Goal: Communication & Community: Answer question/provide support

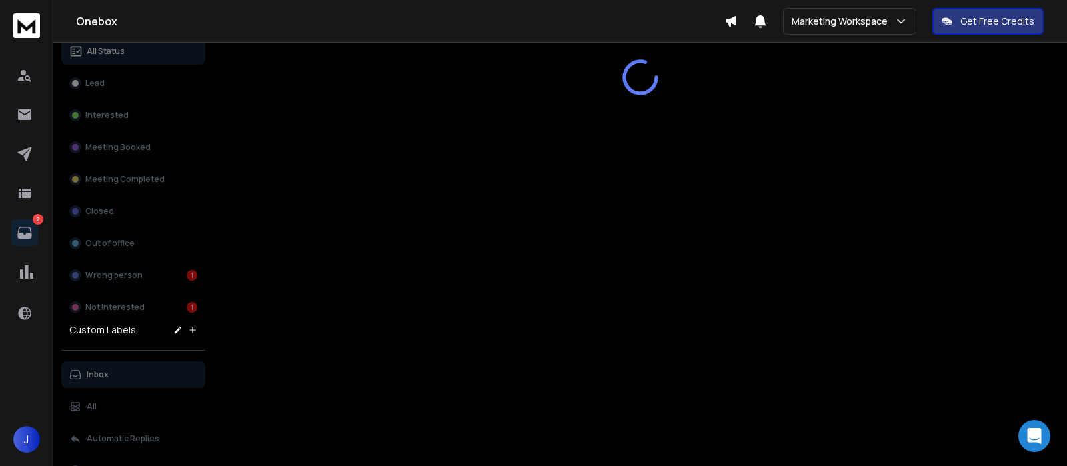
scroll to position [250, 0]
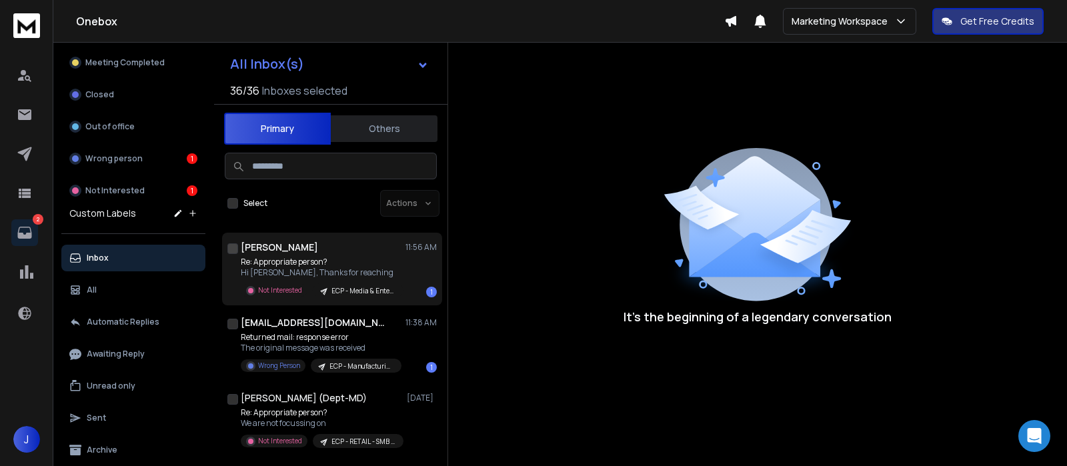
click at [340, 265] on p "Re: Appropriate person?" at bounding box center [321, 262] width 160 height 11
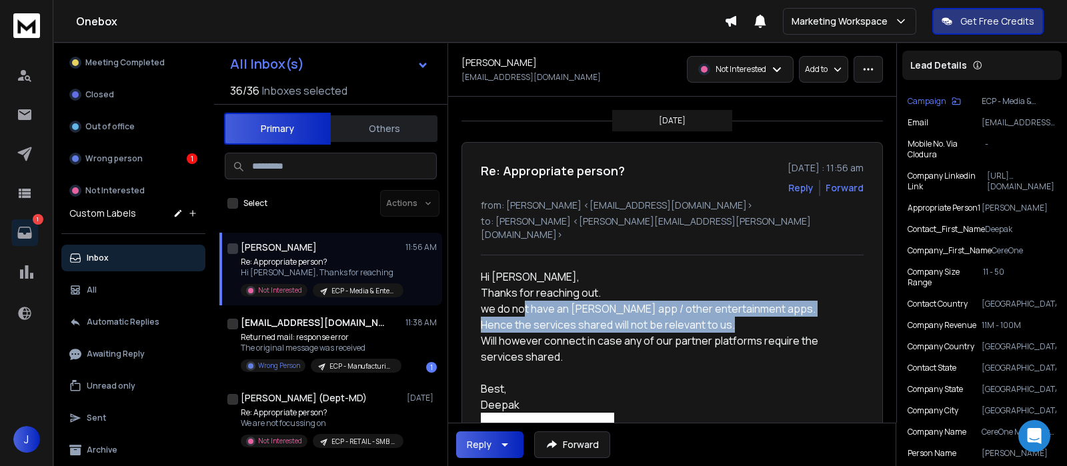
drag, startPoint x: 523, startPoint y: 292, endPoint x: 753, endPoint y: 311, distance: 230.8
click at [753, 311] on div "Hi [PERSON_NAME], Thanks for reaching out. we do not have an [PERSON_NAME] app …" at bounding box center [667, 379] width 372 height 221
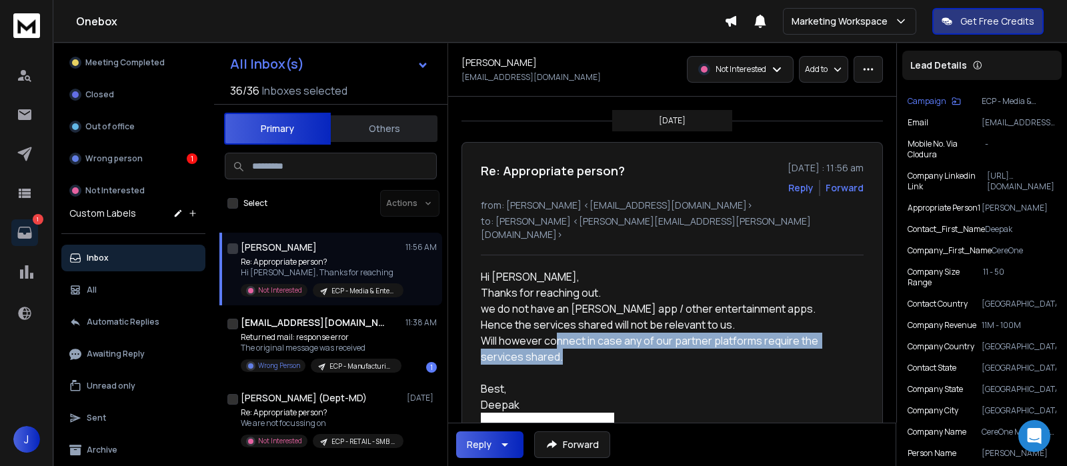
drag, startPoint x: 553, startPoint y: 325, endPoint x: 643, endPoint y: 335, distance: 91.2
click at [643, 335] on div "Will however connect in case any of our partner platforms require the services …" at bounding box center [667, 349] width 372 height 32
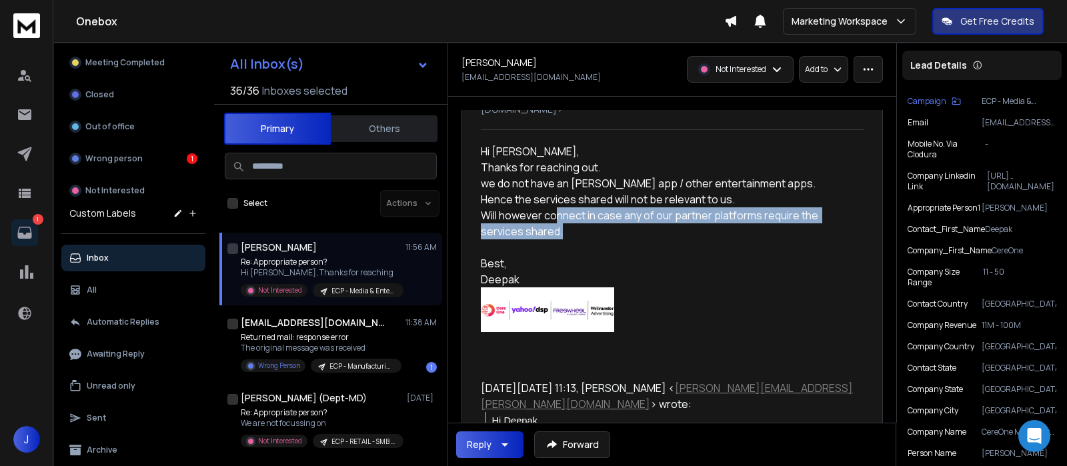
scroll to position [333, 0]
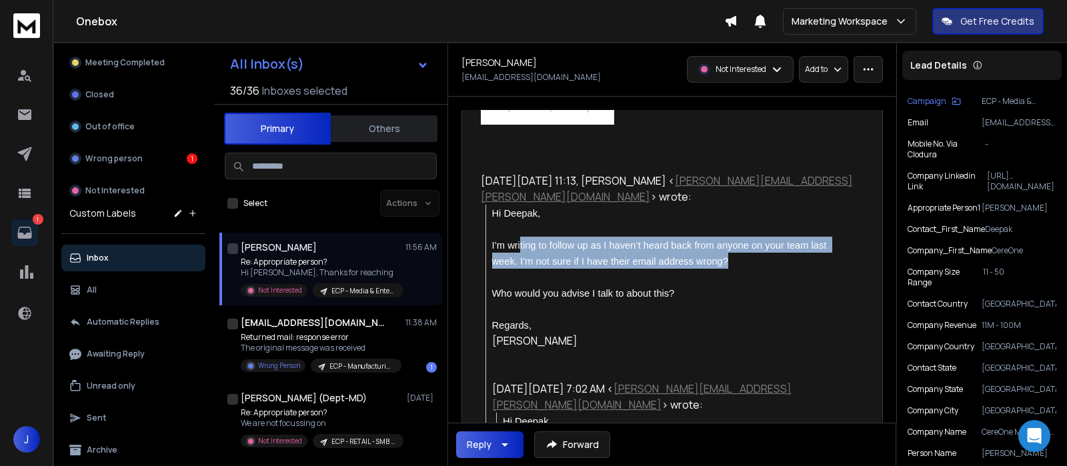
drag, startPoint x: 519, startPoint y: 229, endPoint x: 784, endPoint y: 253, distance: 266.3
click at [784, 253] on div "I’m writing to follow up as I haven’t heard back from anyone on your team last …" at bounding box center [672, 253] width 361 height 32
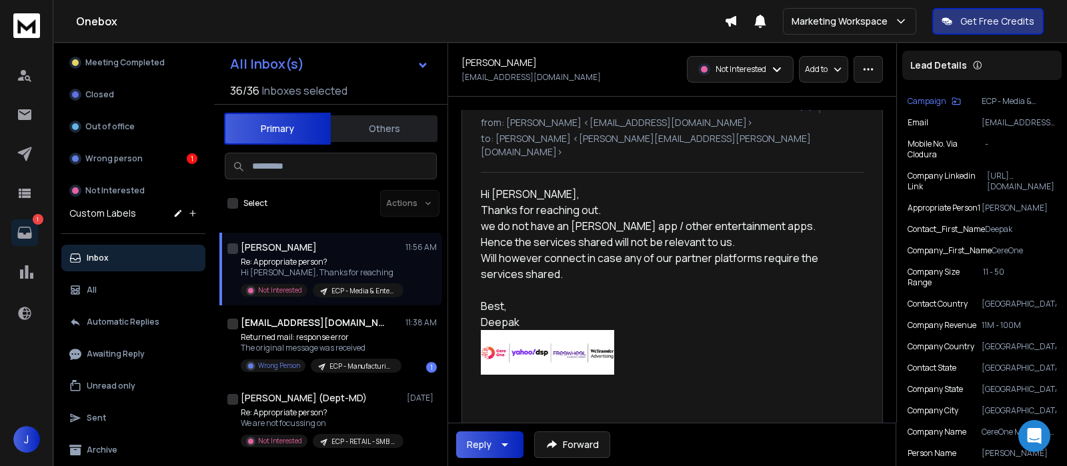
scroll to position [0, 0]
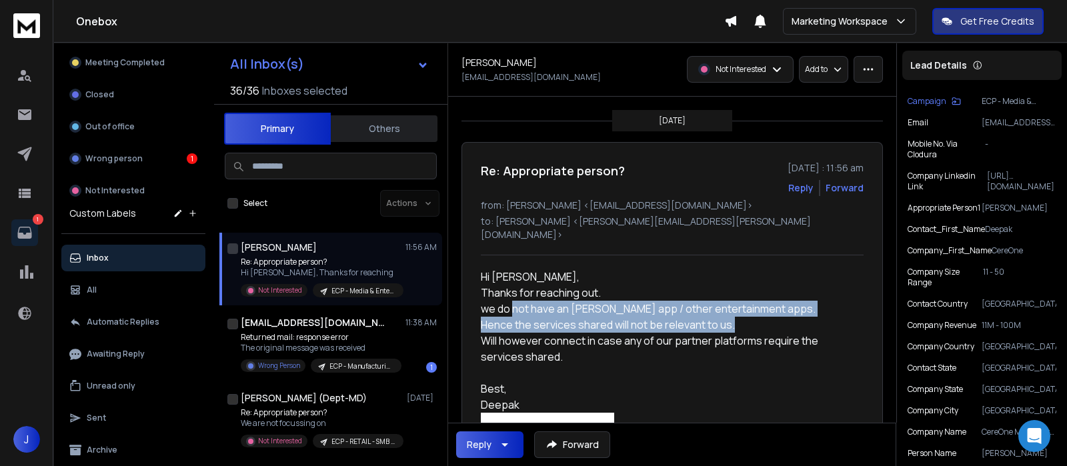
drag, startPoint x: 513, startPoint y: 287, endPoint x: 751, endPoint y: 307, distance: 239.5
click at [751, 307] on div "Hi [PERSON_NAME], Thanks for reaching out. we do not have an [PERSON_NAME] app …" at bounding box center [667, 379] width 372 height 221
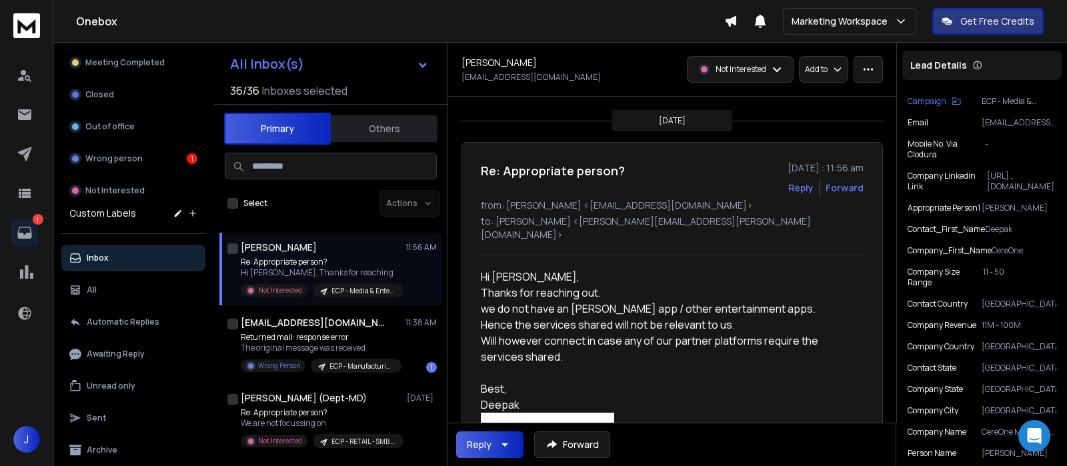
click at [591, 333] on div "Will however connect in case any of our partner platforms require the services …" at bounding box center [667, 349] width 372 height 32
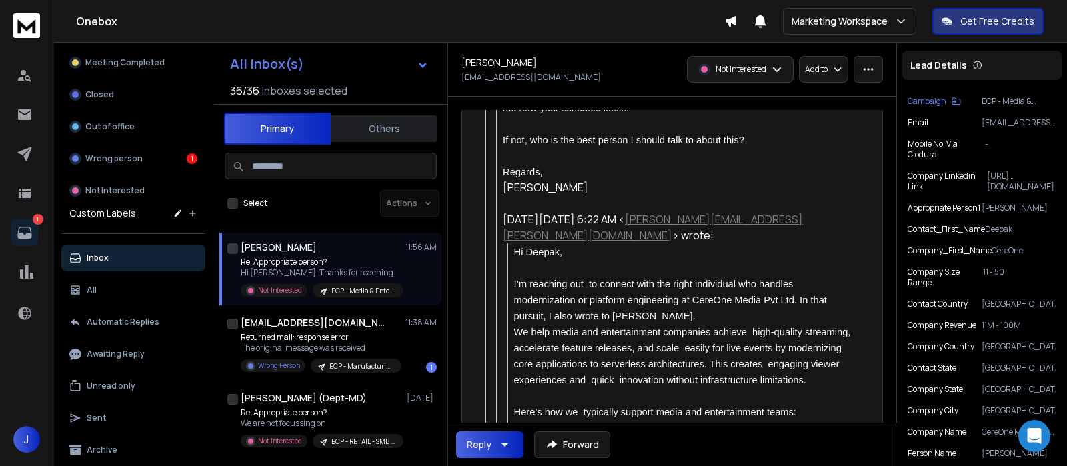
scroll to position [917, 0]
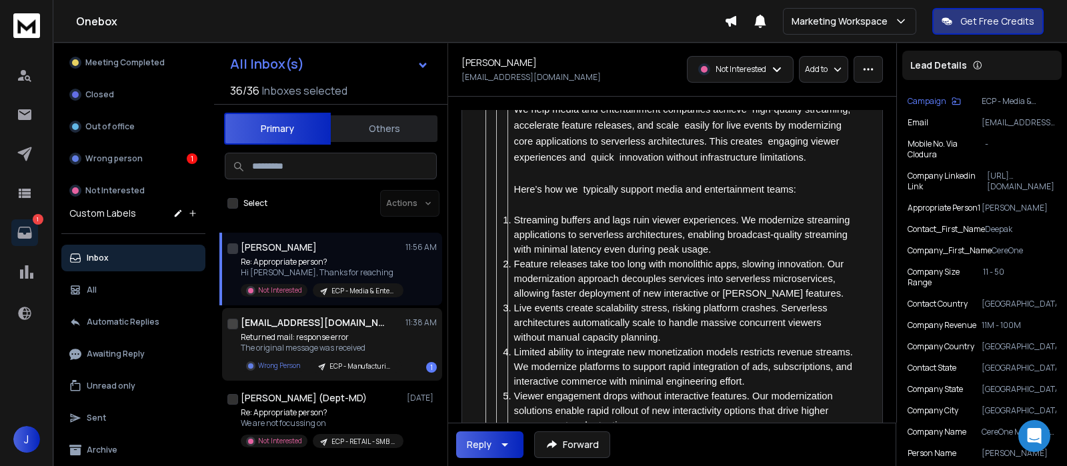
click at [345, 347] on p "The original message was received" at bounding box center [321, 348] width 160 height 11
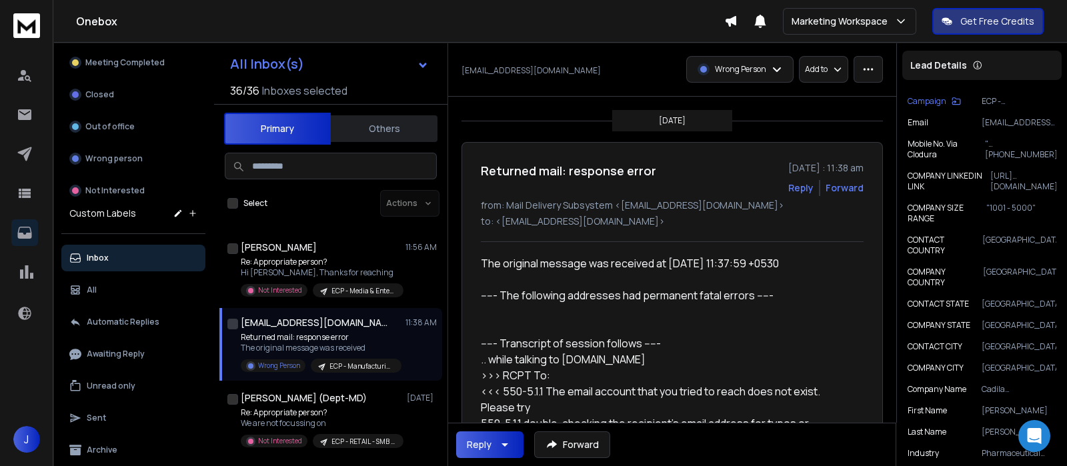
scroll to position [0, 0]
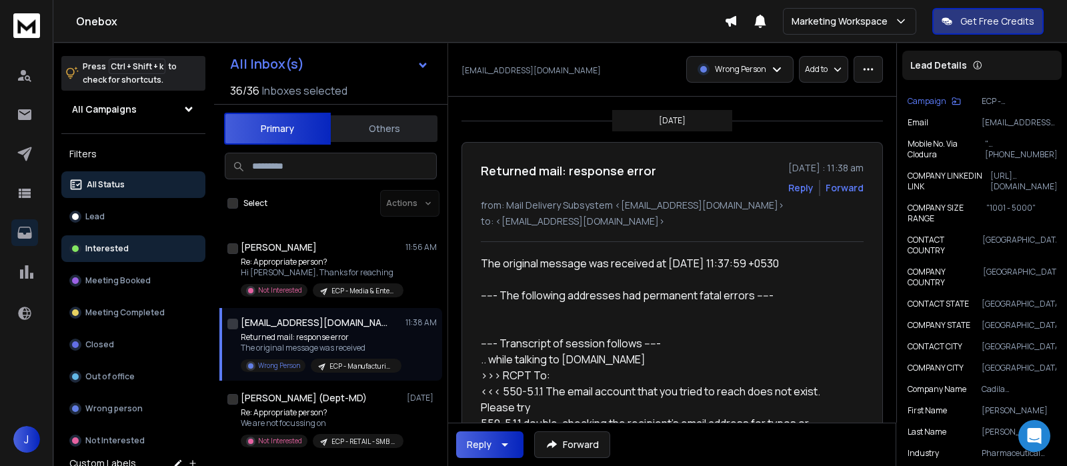
click at [127, 236] on button "Interested" at bounding box center [133, 248] width 144 height 27
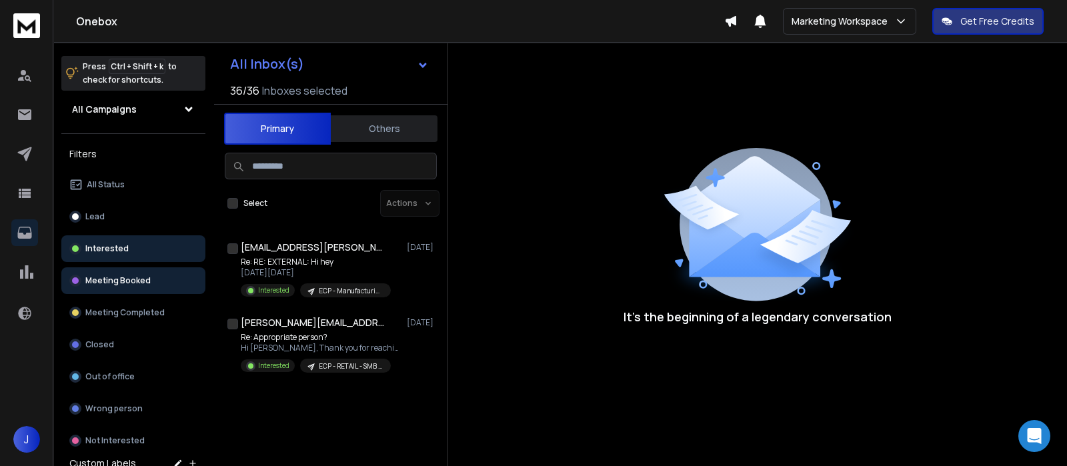
click at [121, 283] on p "Meeting Booked" at bounding box center [117, 280] width 65 height 11
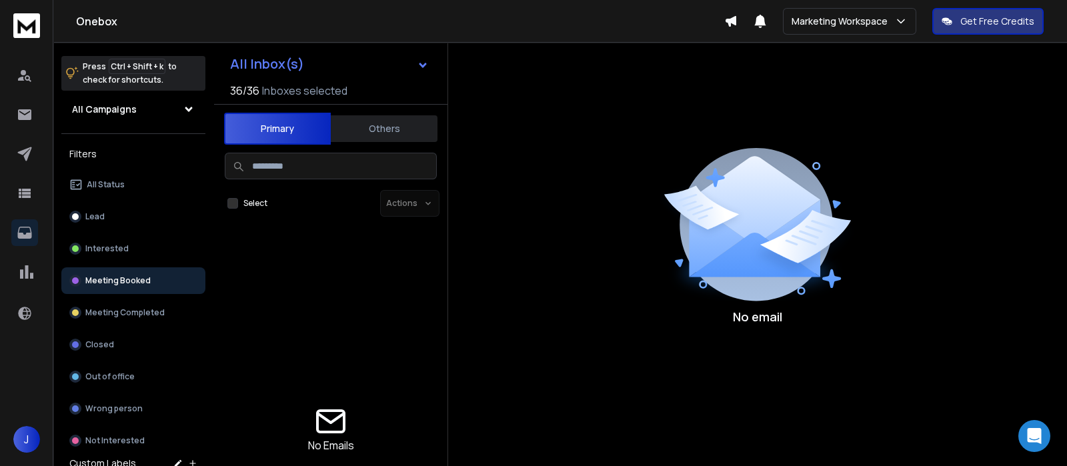
click at [140, 316] on p "Meeting Completed" at bounding box center [124, 312] width 79 height 11
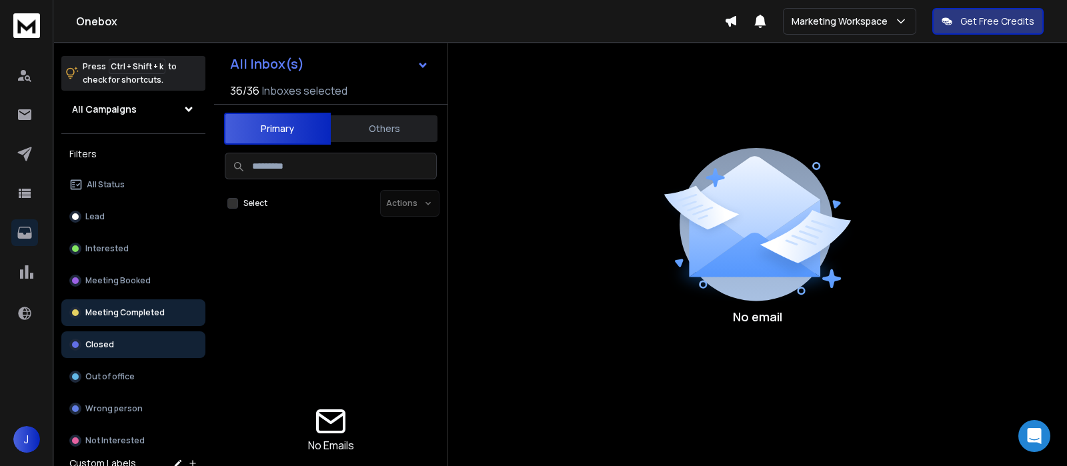
click at [140, 350] on button "Closed" at bounding box center [133, 344] width 144 height 27
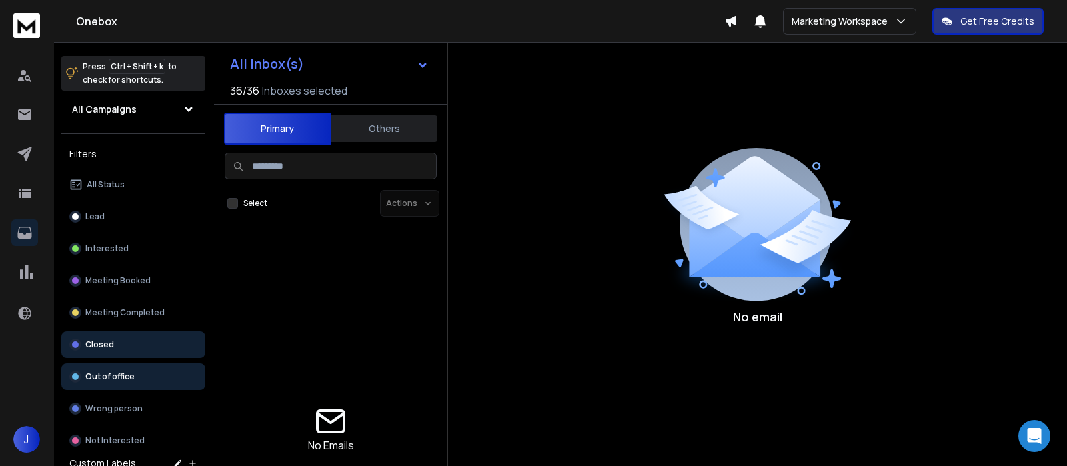
click at [132, 369] on button "Out of office" at bounding box center [133, 376] width 144 height 27
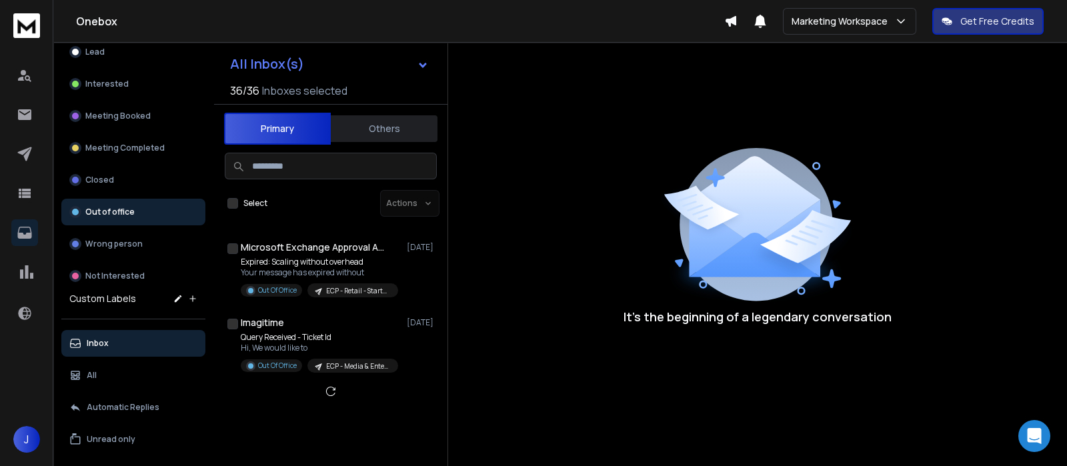
scroll to position [166, 0]
click at [133, 413] on button "Automatic Replies" at bounding box center [133, 406] width 144 height 27
